Goal: Task Accomplishment & Management: Complete application form

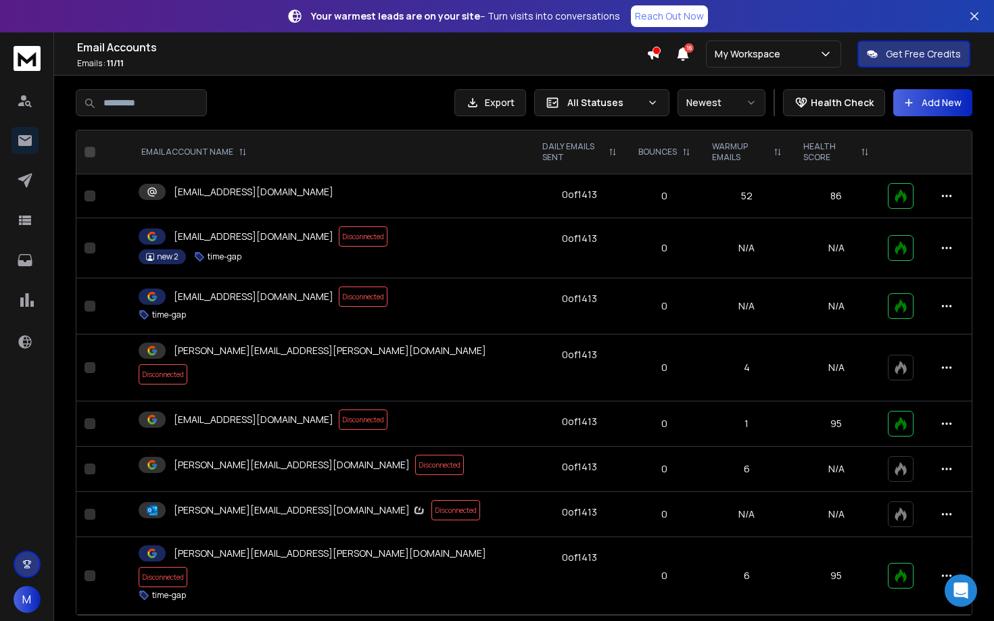
click at [43, 212] on div "M" at bounding box center [27, 329] width 54 height 594
click at [17, 231] on link at bounding box center [24, 220] width 27 height 27
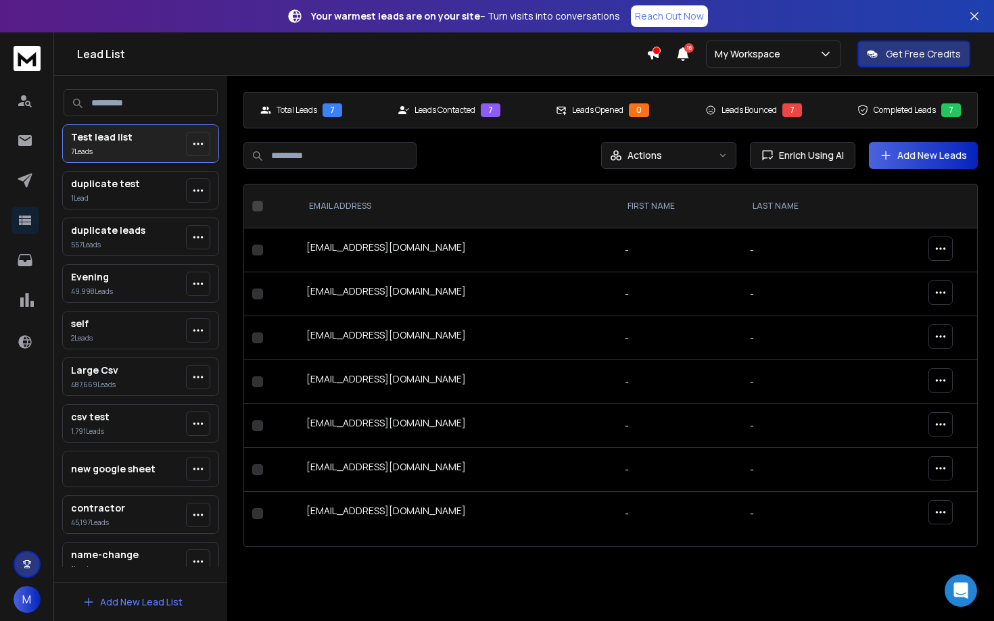
click at [165, 605] on button "Add New Lead List" at bounding box center [133, 602] width 122 height 27
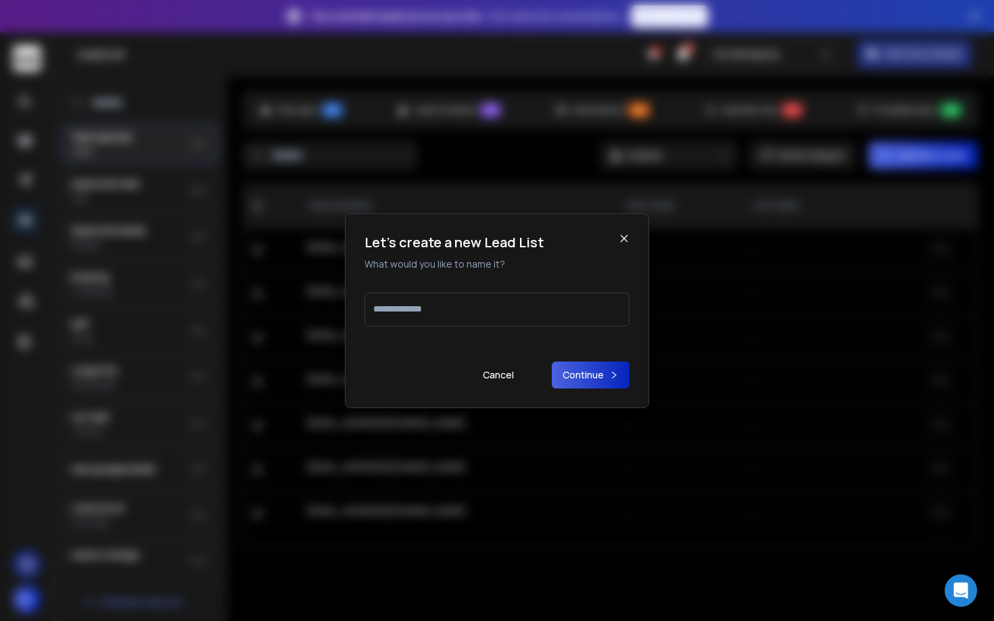
click at [462, 312] on input at bounding box center [496, 310] width 265 height 34
type input "**********"
click at [584, 370] on button "Continue" at bounding box center [591, 375] width 78 height 27
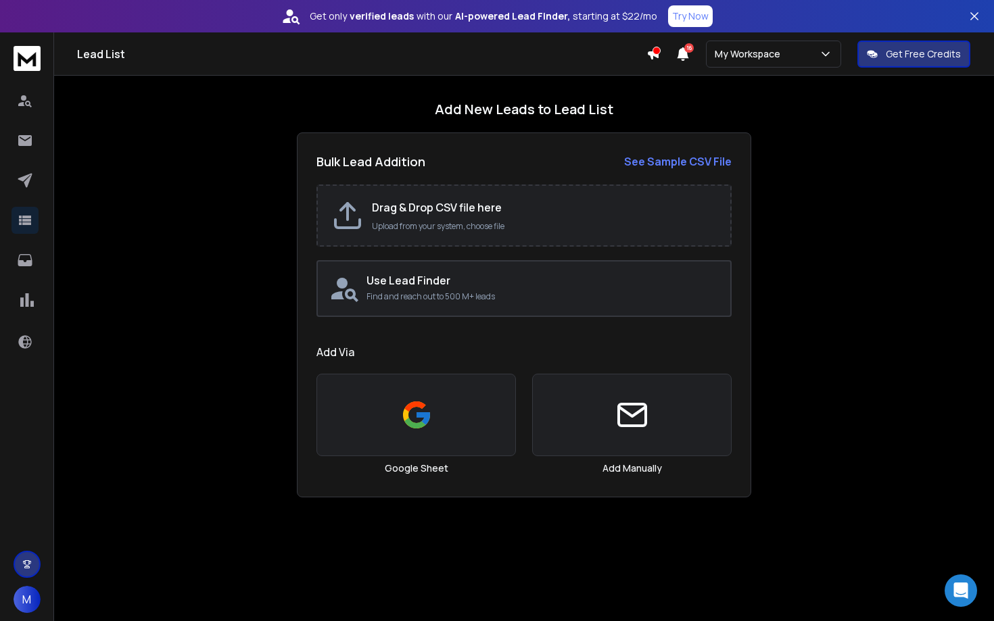
click at [428, 220] on div "Drag & Drop CSV file here Upload from your system, choose file" at bounding box center [544, 215] width 345 height 32
type input "**********"
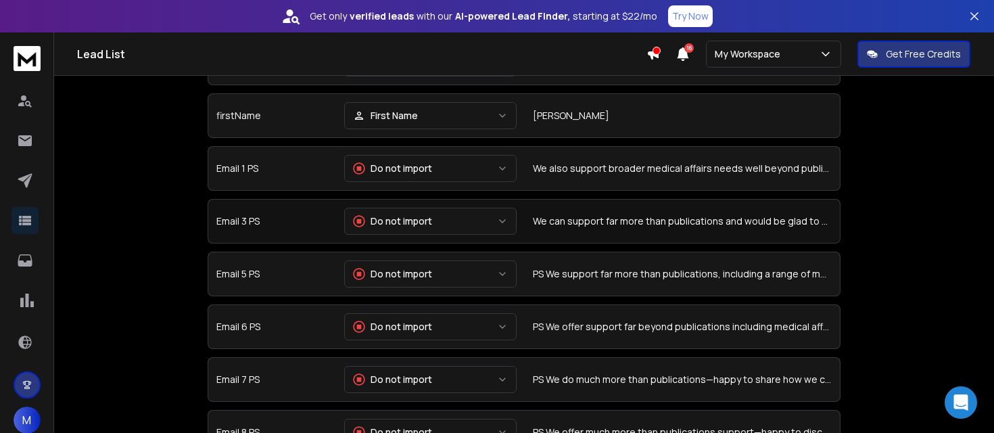
scroll to position [515, 0]
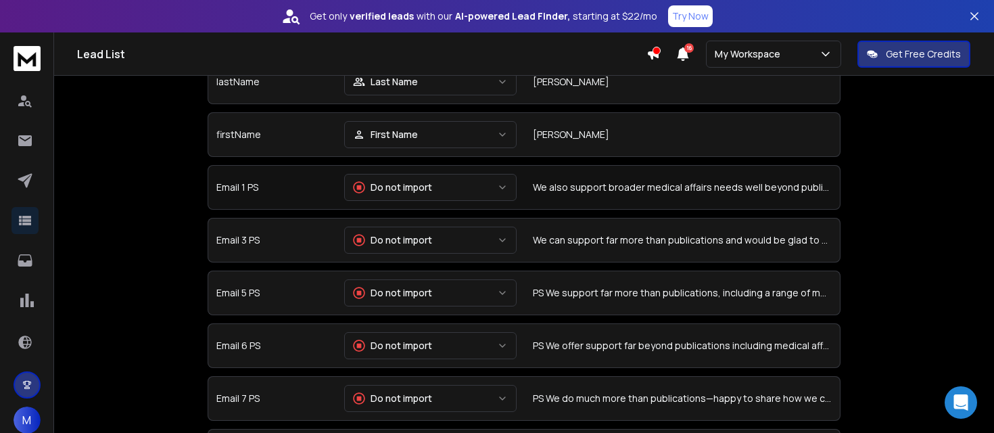
click at [464, 191] on button "Do not import" at bounding box center [430, 187] width 172 height 27
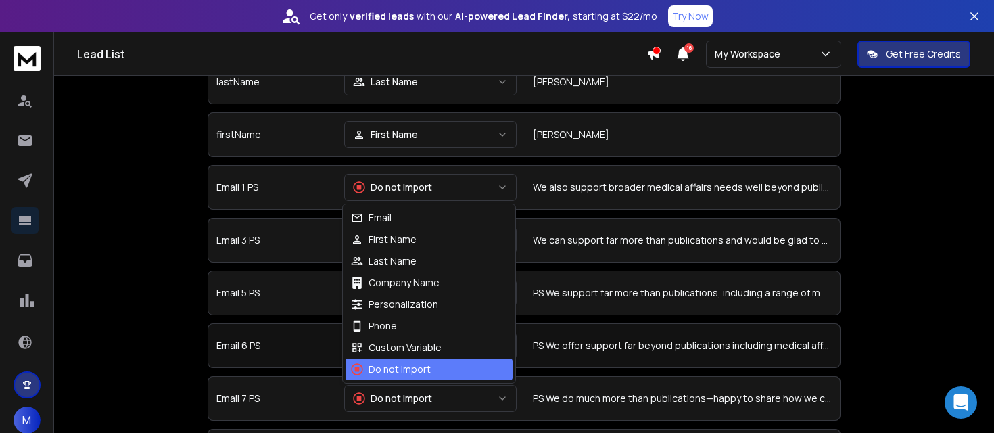
drag, startPoint x: 432, startPoint y: 345, endPoint x: 432, endPoint y: 335, distance: 10.8
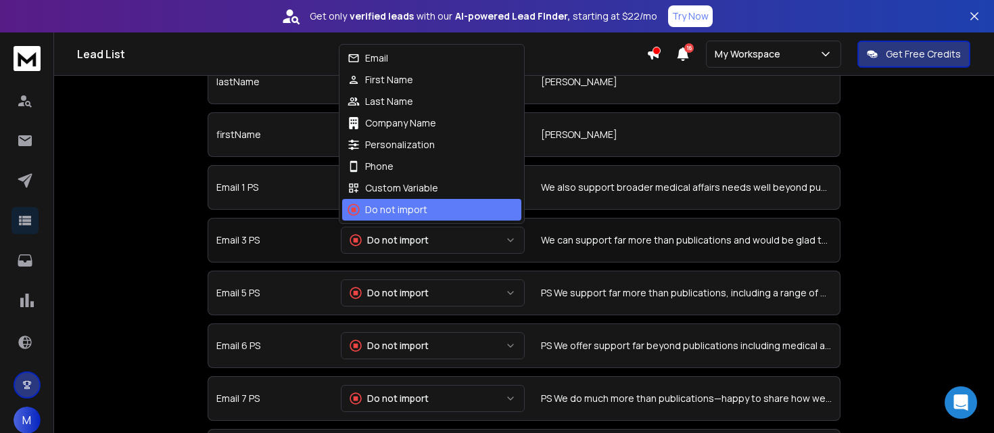
click at [421, 246] on div "Do not import" at bounding box center [389, 240] width 79 height 14
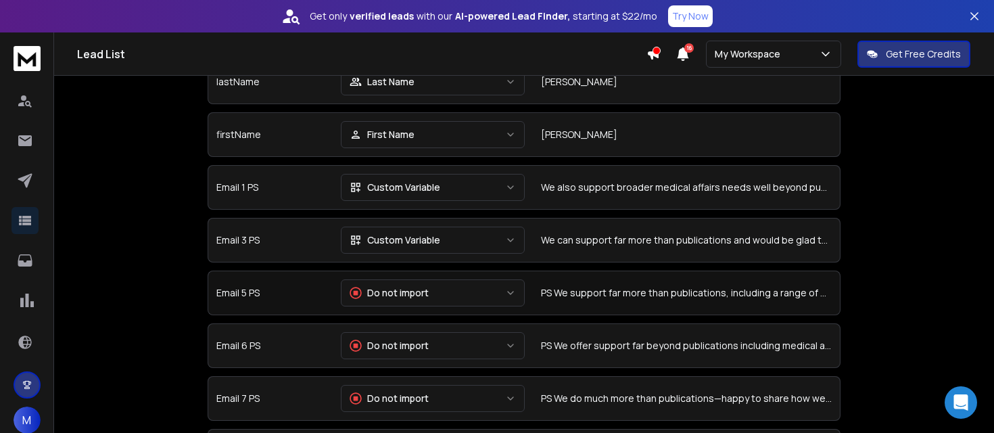
click at [416, 303] on button "Do not import" at bounding box center [433, 292] width 184 height 27
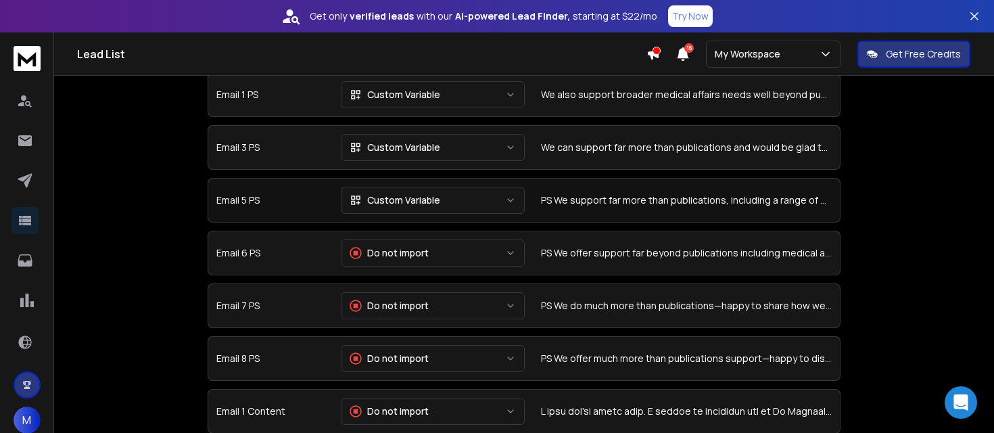
scroll to position [615, 0]
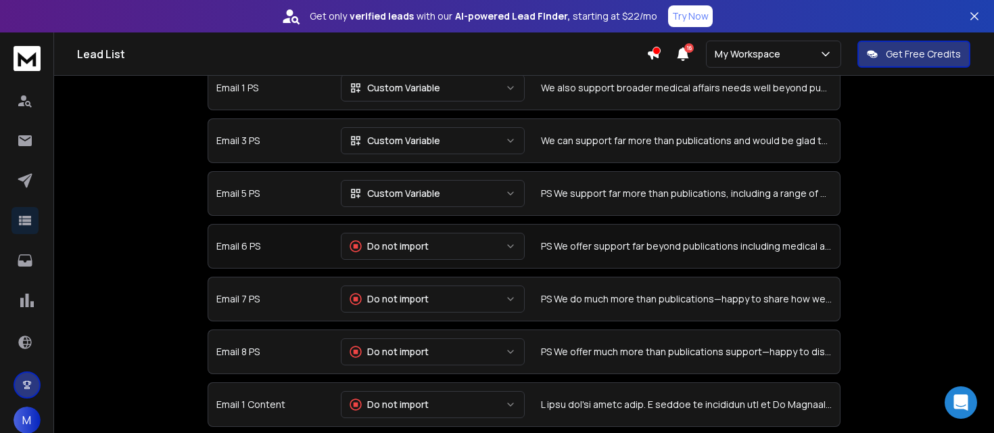
click at [476, 237] on button "Do not import" at bounding box center [433, 246] width 184 height 27
click at [427, 311] on button "Do not import" at bounding box center [433, 298] width 184 height 27
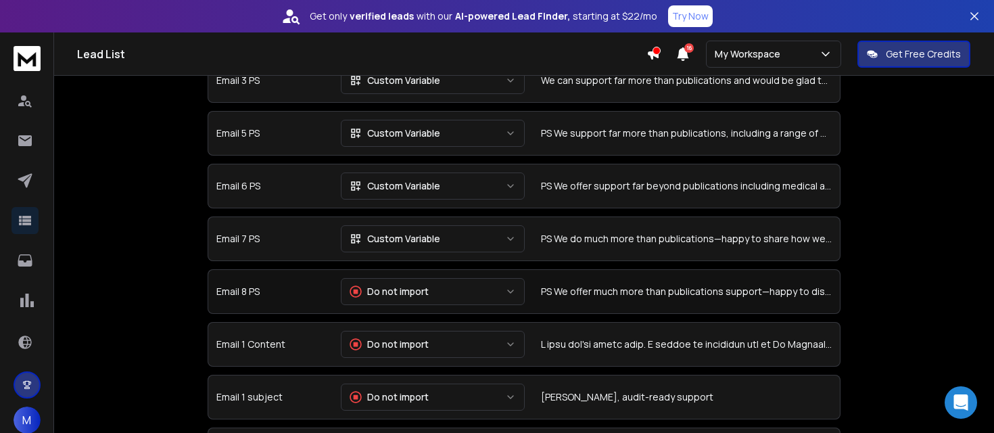
scroll to position [678, 0]
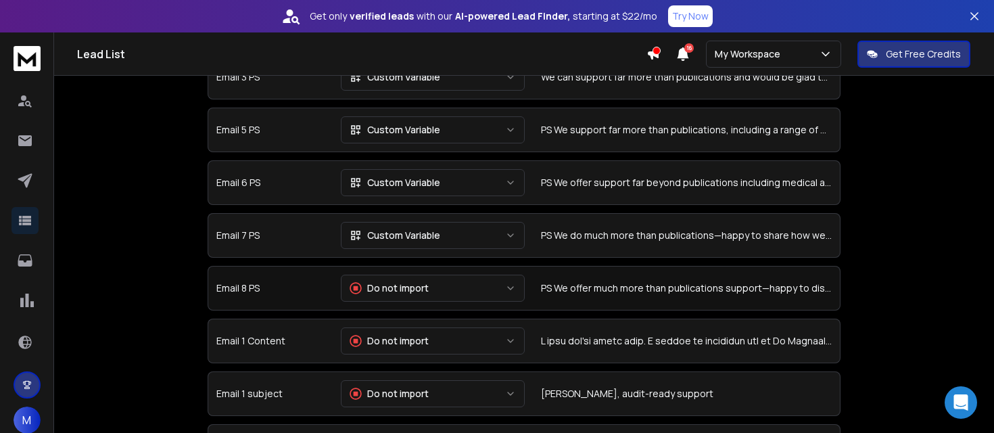
click at [427, 289] on button "Do not import" at bounding box center [433, 287] width 184 height 27
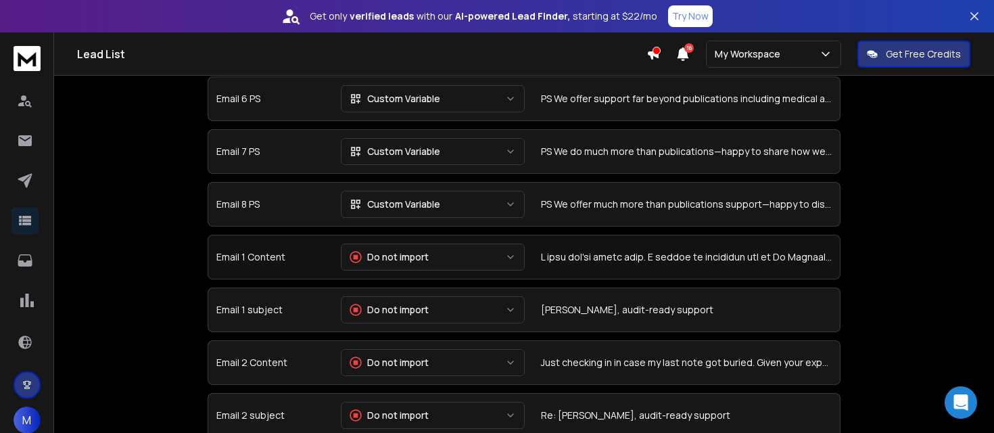
scroll to position [790, 0]
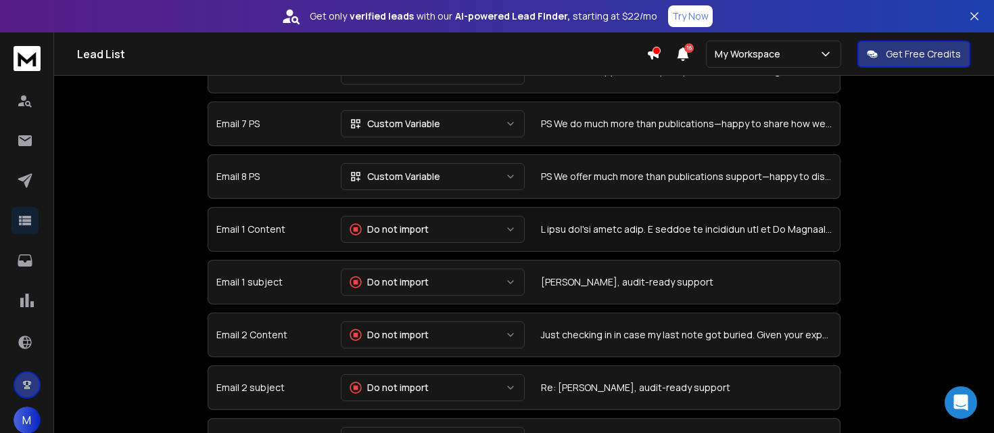
click at [437, 245] on td "Do not import" at bounding box center [433, 229] width 200 height 45
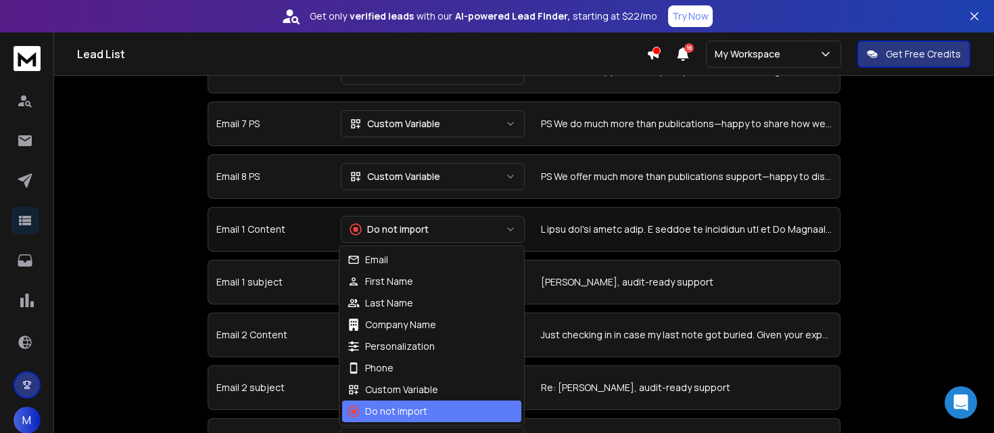
click at [433, 231] on button "Do not import" at bounding box center [433, 229] width 184 height 27
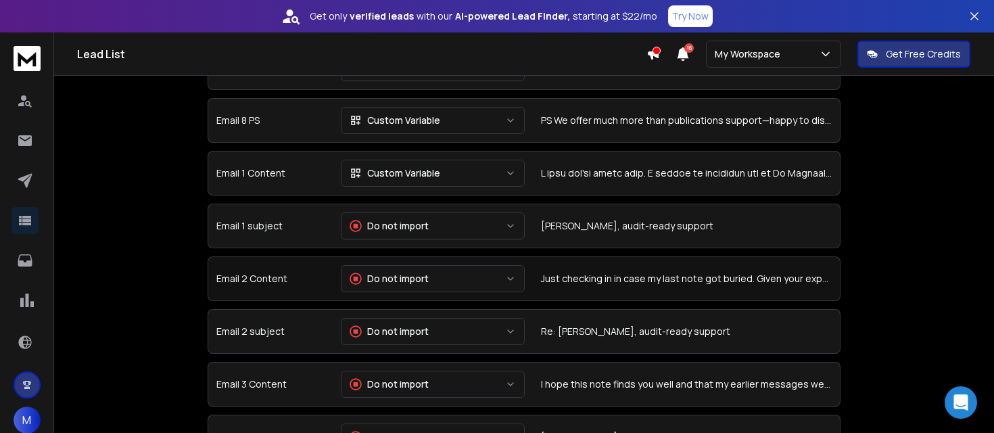
scroll to position [857, 0]
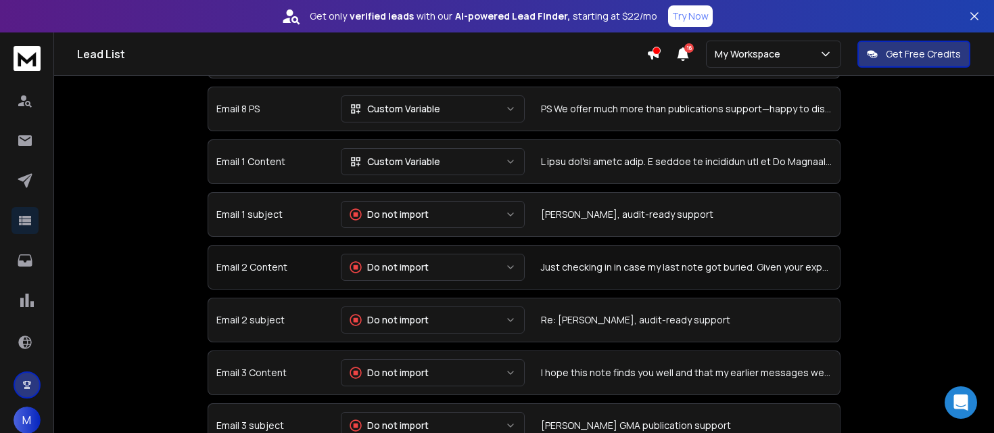
click at [423, 258] on button "Do not import" at bounding box center [433, 267] width 184 height 27
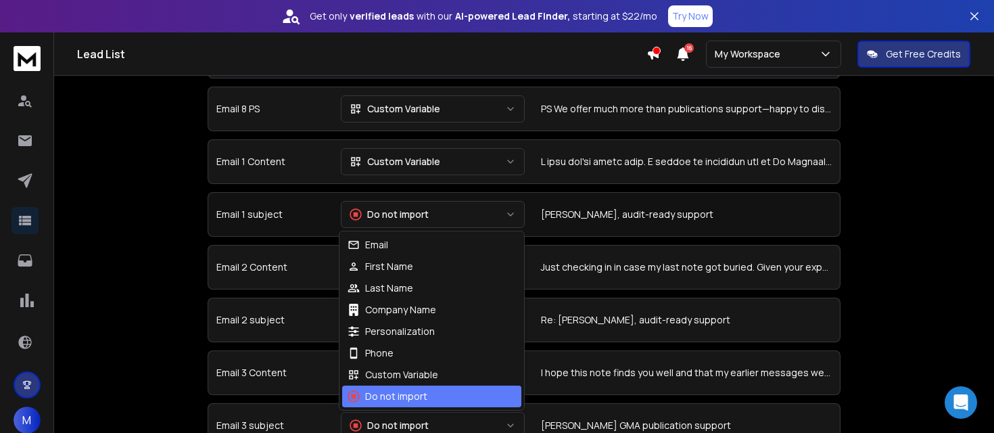
click at [402, 216] on div "Do not import" at bounding box center [389, 215] width 79 height 14
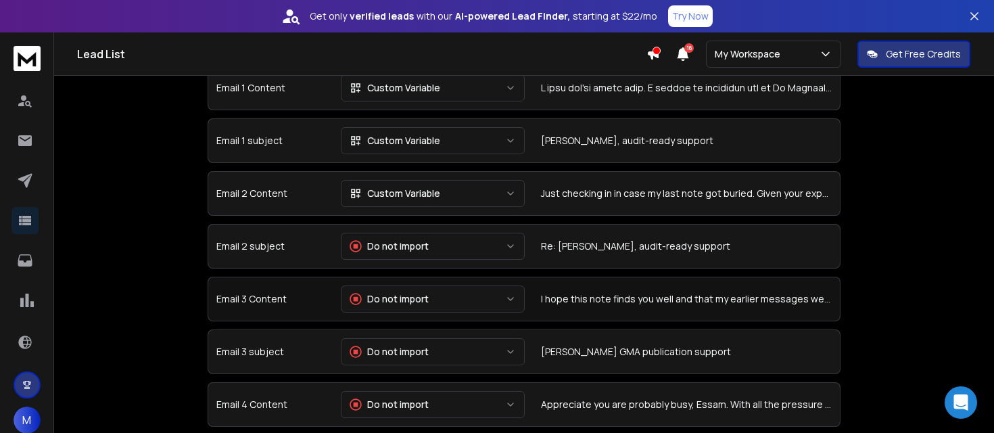
scroll to position [957, 0]
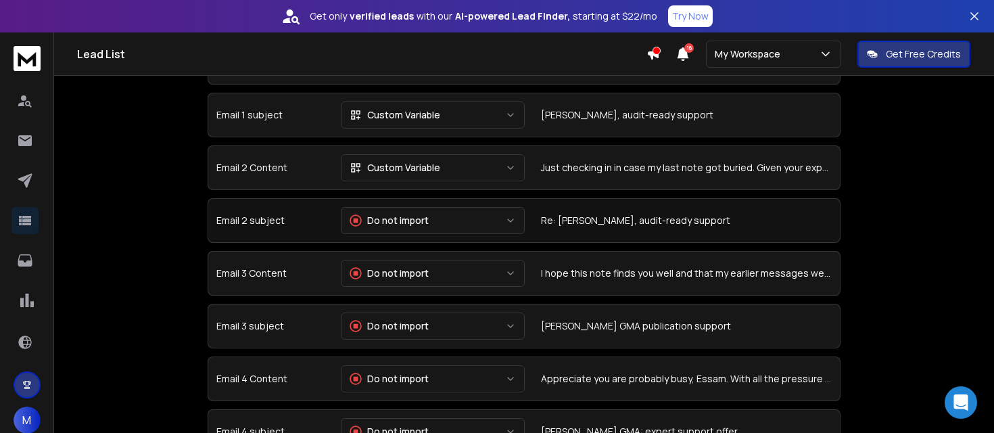
click at [385, 214] on div "Do not import" at bounding box center [389, 221] width 79 height 14
click at [423, 301] on table "COLUMN NAME SELECT TYPE SAMPLES email Email [EMAIL_ADDRESS][PERSON_NAME][DOMAIN…" at bounding box center [523, 147] width 649 height 1489
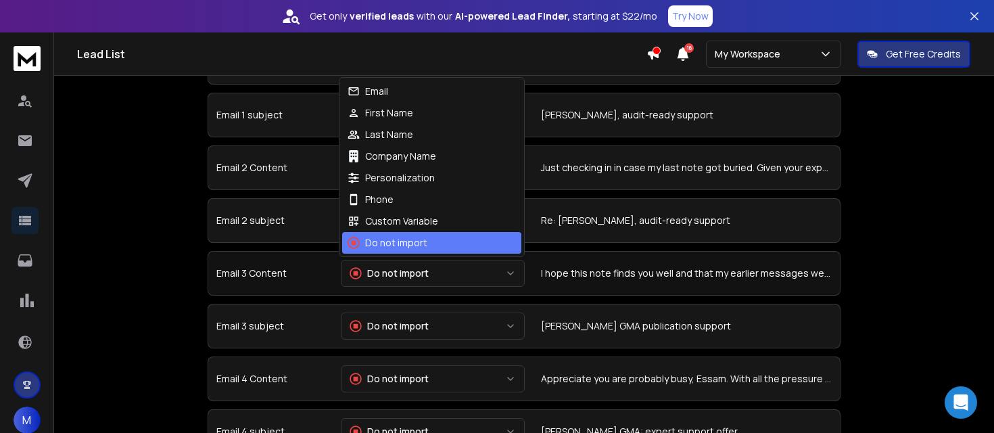
click at [443, 281] on button "Do not import" at bounding box center [433, 273] width 184 height 27
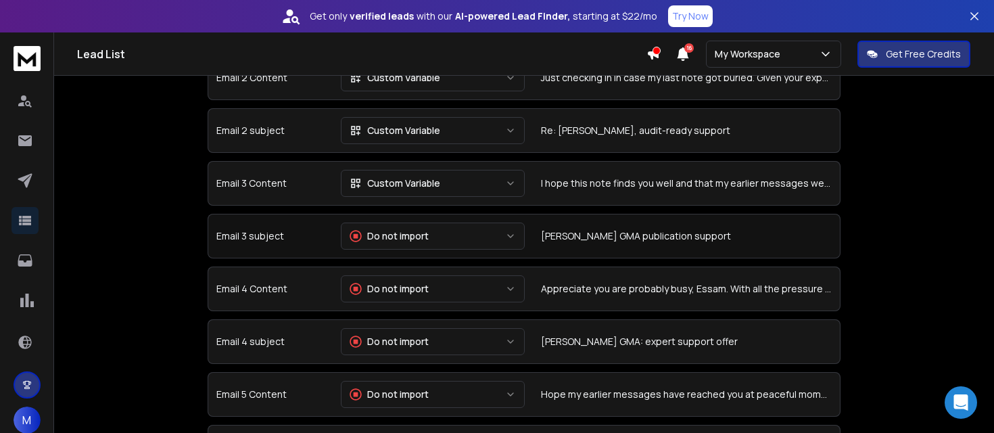
scroll to position [1056, 0]
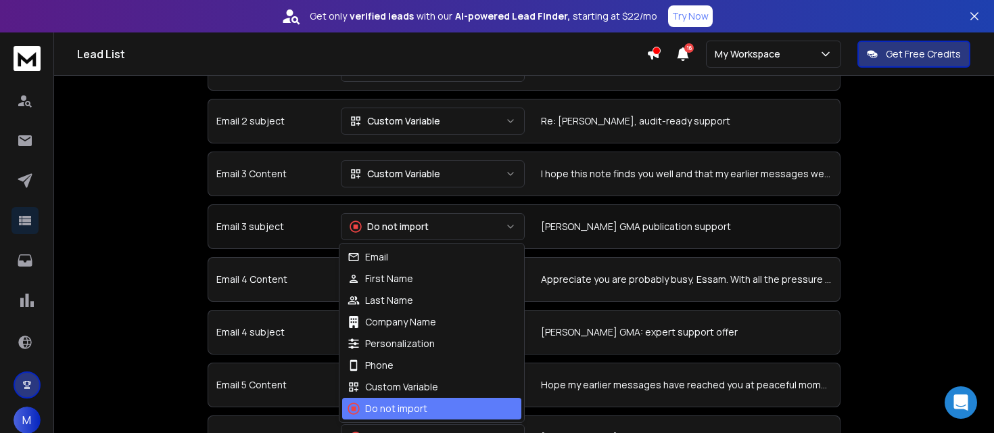
click at [450, 216] on button "Do not import" at bounding box center [433, 226] width 184 height 27
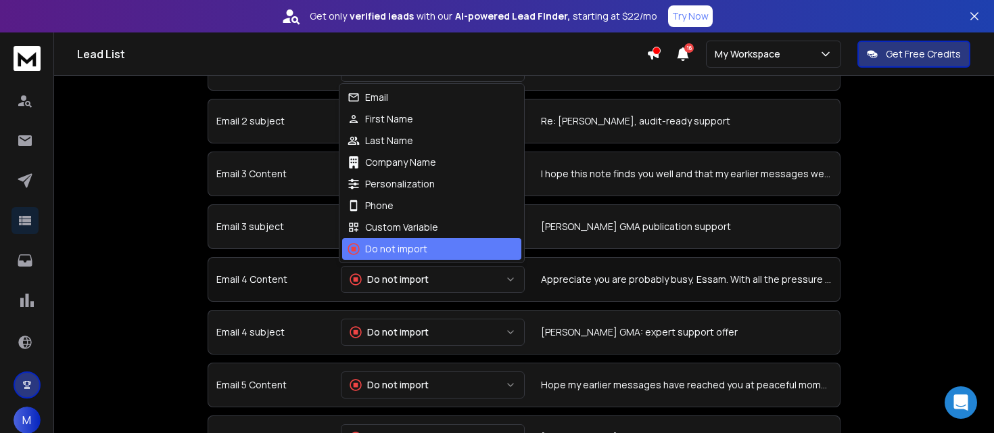
click at [423, 274] on div "Do not import" at bounding box center [389, 279] width 79 height 14
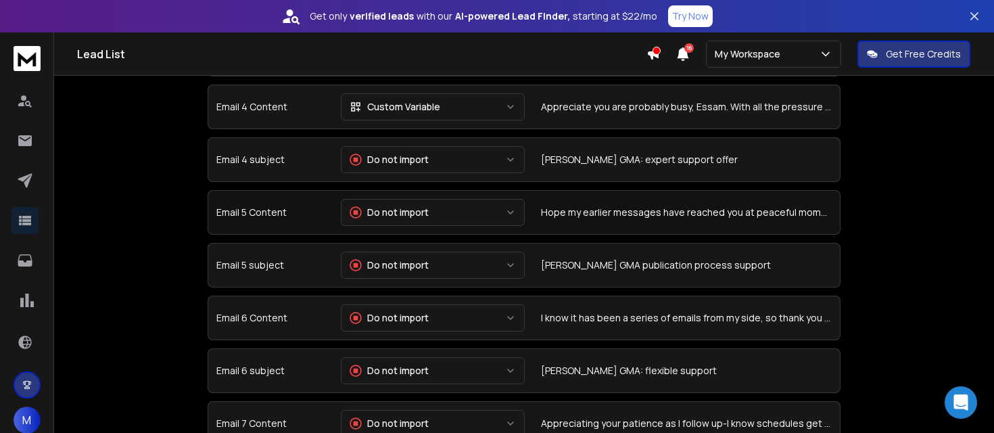
scroll to position [1230, 0]
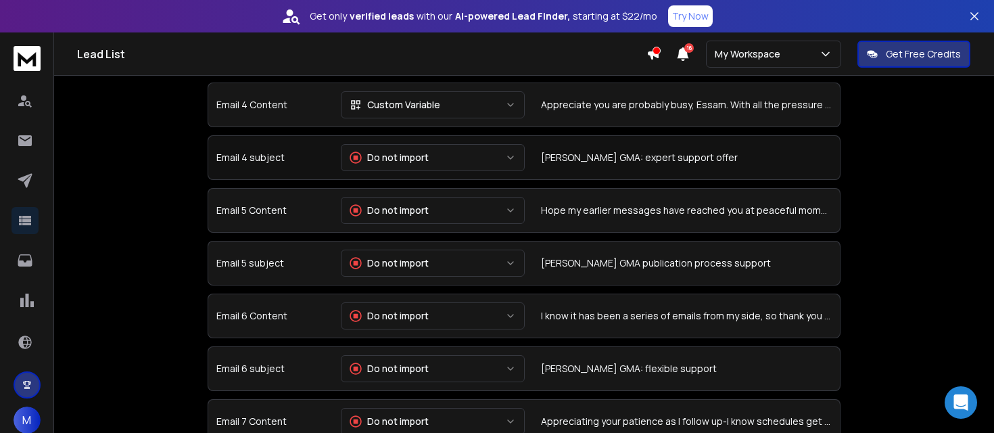
click at [472, 156] on button "Do not import" at bounding box center [433, 157] width 184 height 27
click at [467, 210] on button "Do not import" at bounding box center [433, 210] width 184 height 27
click at [454, 279] on td "Do not import" at bounding box center [433, 263] width 200 height 45
click at [464, 268] on button "Do not import" at bounding box center [433, 262] width 184 height 27
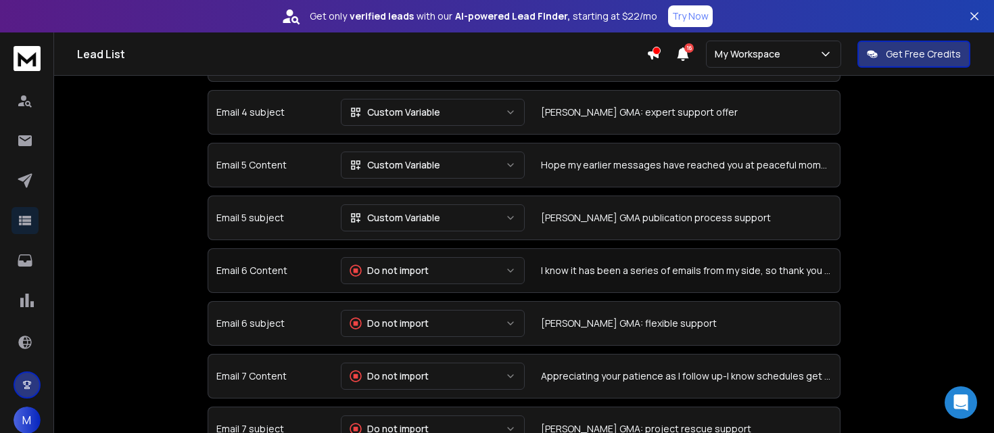
click at [452, 258] on button "Do not import" at bounding box center [433, 270] width 184 height 27
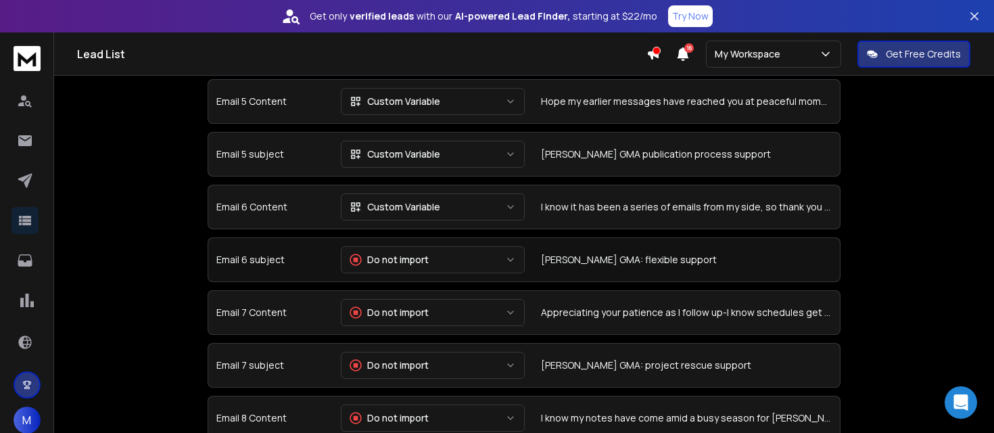
scroll to position [1349, 0]
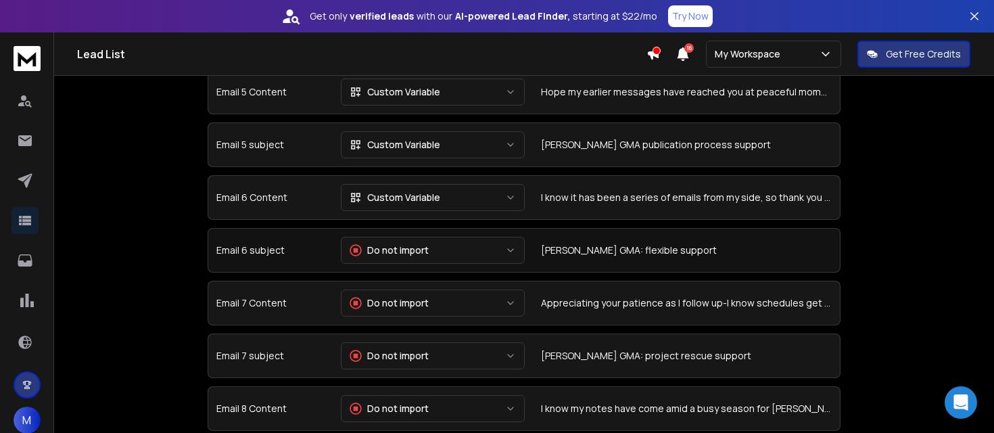
click at [439, 262] on button "Do not import" at bounding box center [433, 250] width 184 height 27
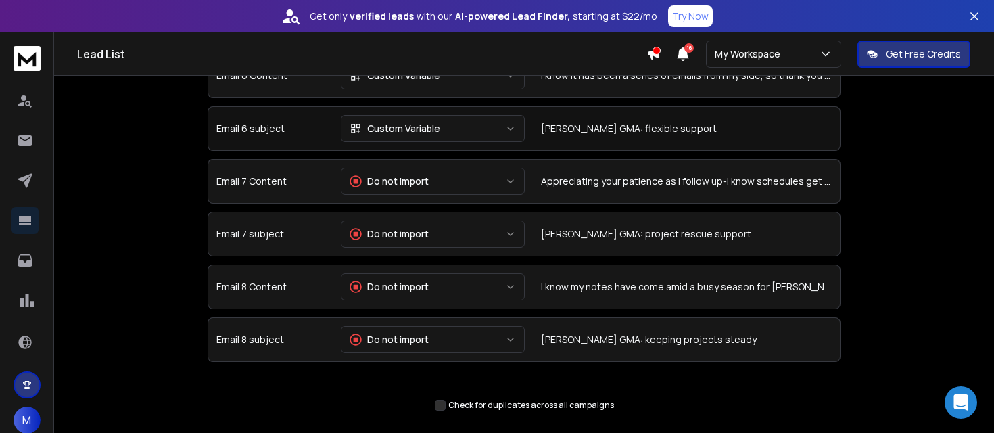
scroll to position [1472, 0]
click at [447, 177] on button "Do not import" at bounding box center [433, 179] width 184 height 27
click at [450, 231] on button "Do not import" at bounding box center [433, 232] width 184 height 27
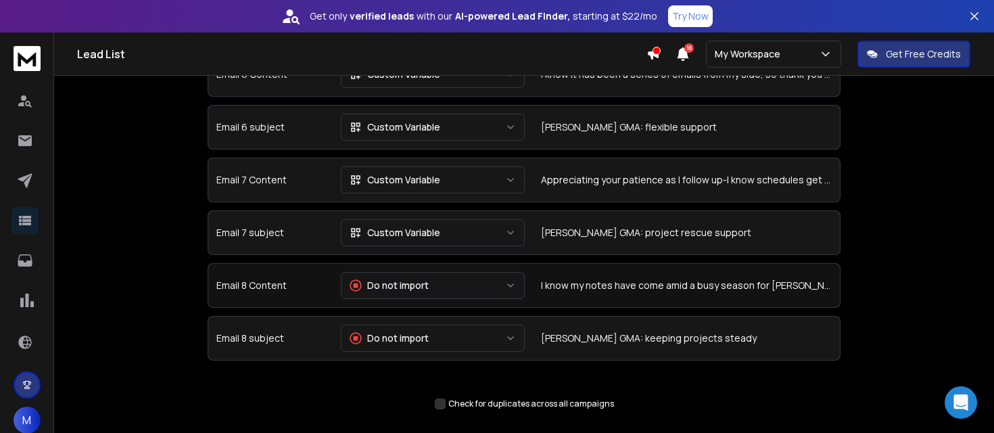
click at [429, 283] on button "Do not import" at bounding box center [433, 285] width 184 height 27
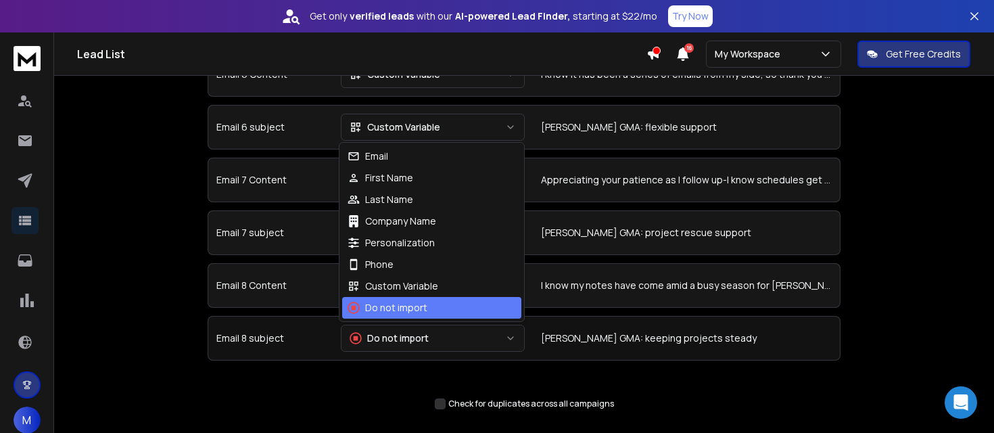
click at [427, 327] on button "Do not import" at bounding box center [433, 338] width 184 height 27
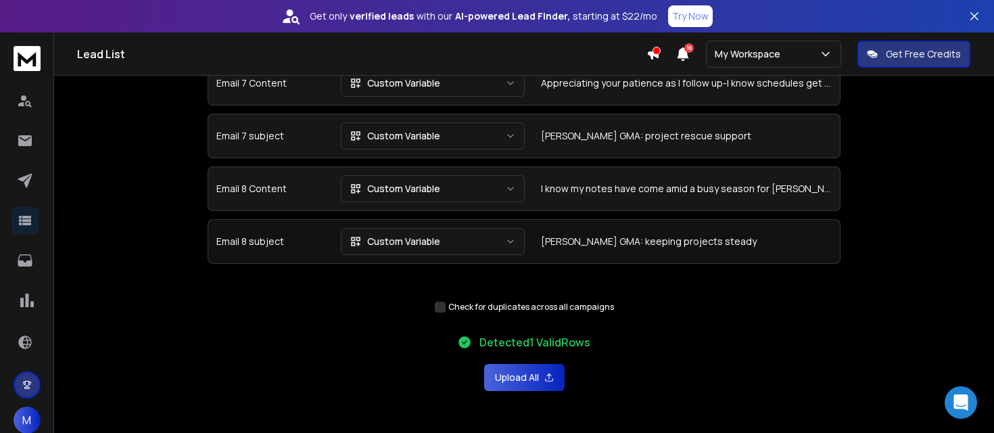
scroll to position [1570, 0]
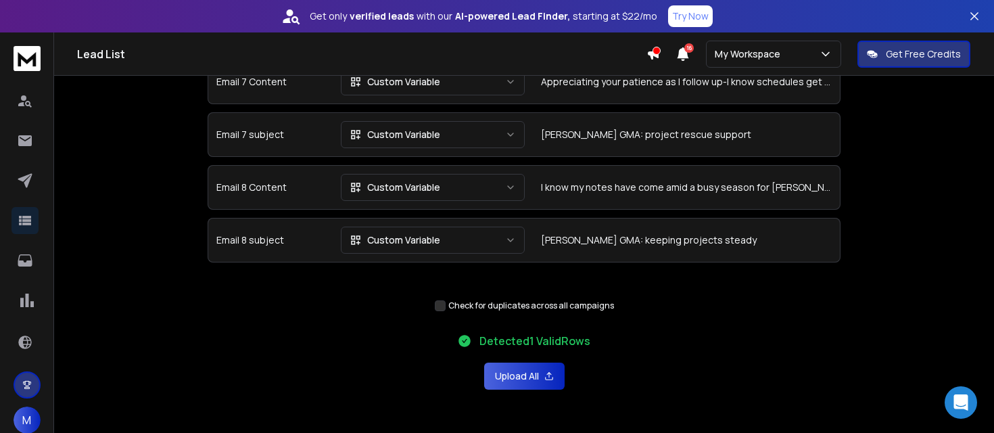
click at [533, 389] on button "Upload All" at bounding box center [524, 375] width 80 height 27
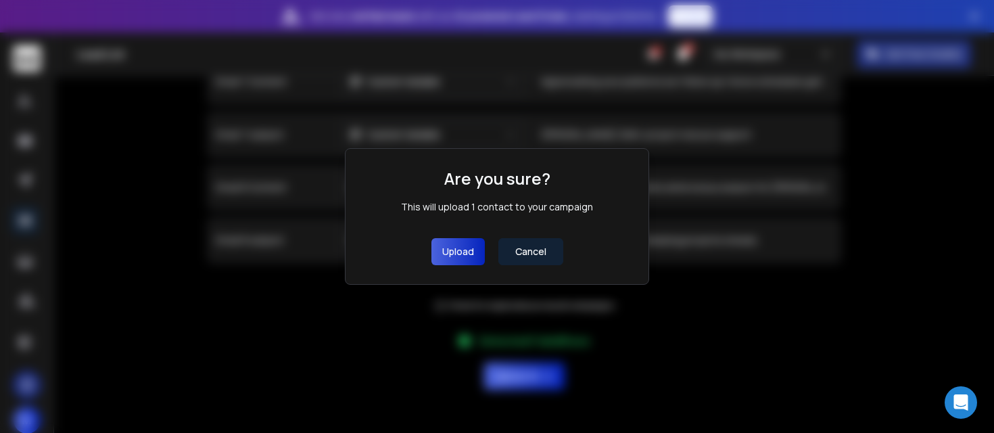
click at [462, 251] on button "Upload" at bounding box center [457, 251] width 53 height 27
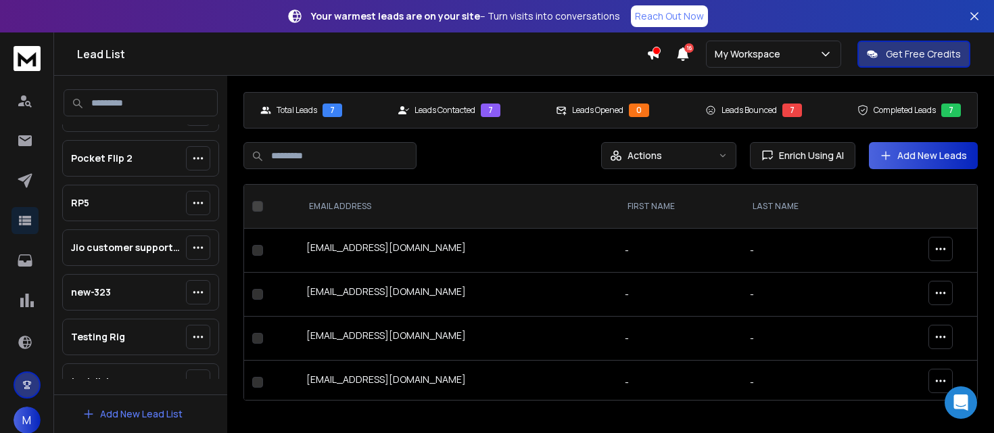
scroll to position [1292, 0]
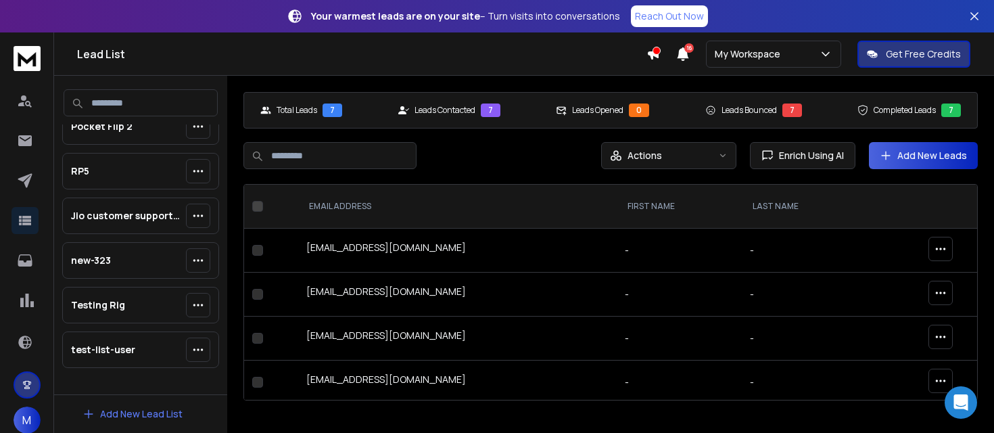
click at [126, 345] on p "test-list-user" at bounding box center [103, 350] width 64 height 14
